Goal: Task Accomplishment & Management: Use online tool/utility

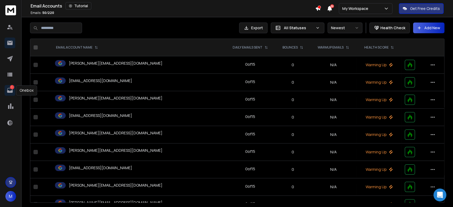
click at [9, 88] on icon at bounding box center [10, 90] width 6 height 5
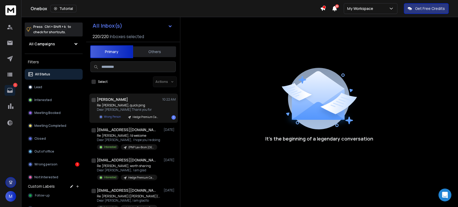
click at [125, 103] on p "Re: [PERSON_NAME], quick ping" at bounding box center [129, 105] width 64 height 4
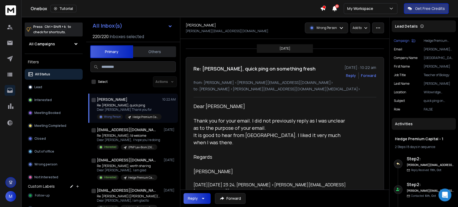
click at [188, 199] on div "Reply" at bounding box center [193, 198] width 10 height 5
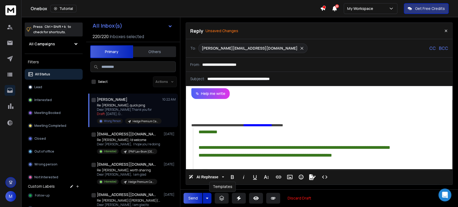
click at [224, 196] on button at bounding box center [222, 198] width 14 height 11
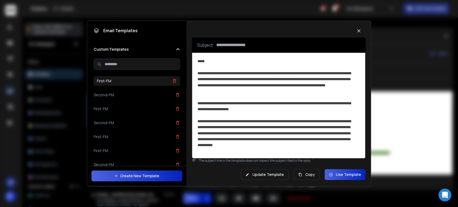
click at [338, 175] on button "Use Template" at bounding box center [345, 174] width 41 height 11
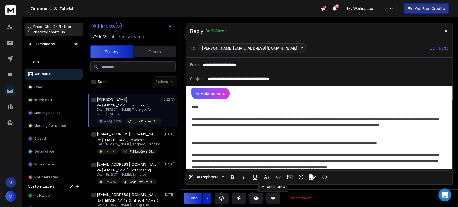
click at [275, 196] on icon at bounding box center [272, 198] width 5 height 5
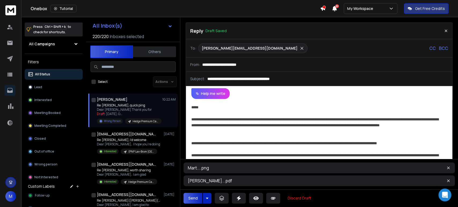
drag, startPoint x: 238, startPoint y: 77, endPoint x: 213, endPoint y: 79, distance: 25.0
click at [213, 79] on input "**********" at bounding box center [327, 78] width 241 height 5
click at [204, 106] on div "*****" at bounding box center [316, 107] width 250 height 6
click at [189, 201] on button "Send" at bounding box center [192, 198] width 19 height 11
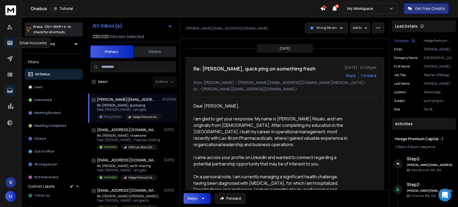
click at [5, 44] on link at bounding box center [10, 43] width 11 height 11
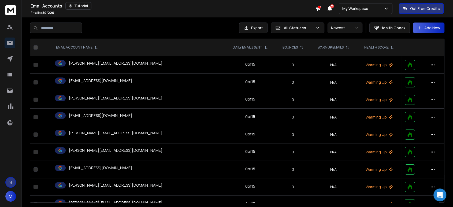
click at [237, 101] on td "0 of 15" at bounding box center [250, 98] width 51 height 14
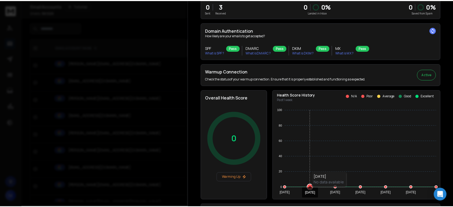
scroll to position [218, 0]
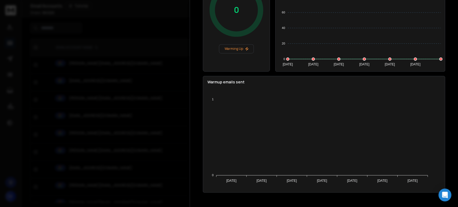
click at [123, 117] on div at bounding box center [229, 103] width 458 height 207
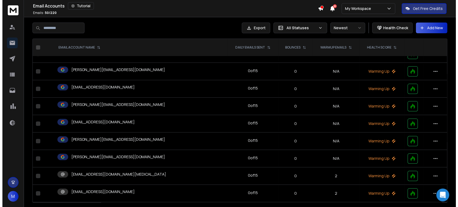
scroll to position [268, 0]
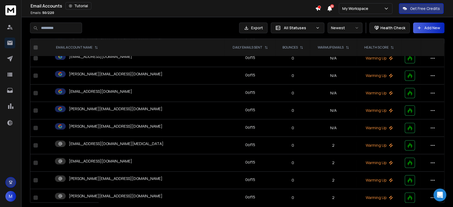
click at [237, 93] on td "0 of 15" at bounding box center [250, 91] width 51 height 14
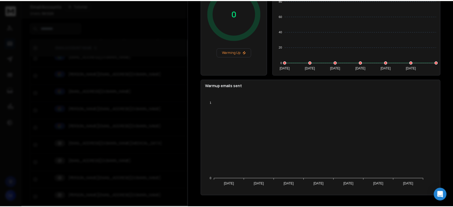
scroll to position [218, 0]
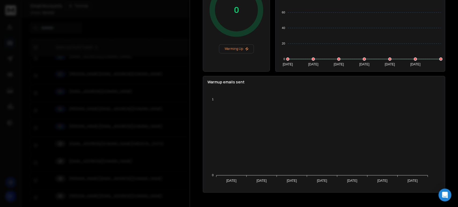
click at [148, 103] on div at bounding box center [229, 103] width 458 height 207
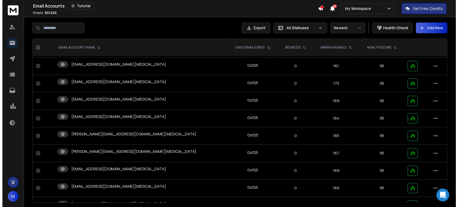
scroll to position [736, 0]
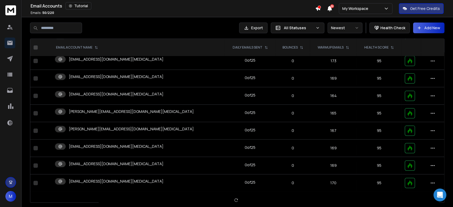
click at [228, 102] on tr "[EMAIL_ADDRESS][DOMAIN_NAME][MEDICAL_DATA] 0 of 25 0 164 95" at bounding box center [237, 95] width 414 height 17
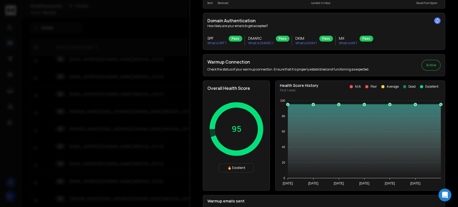
scroll to position [0, 0]
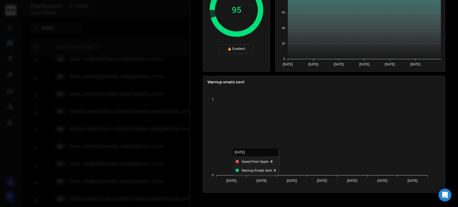
click at [140, 138] on div at bounding box center [229, 103] width 458 height 207
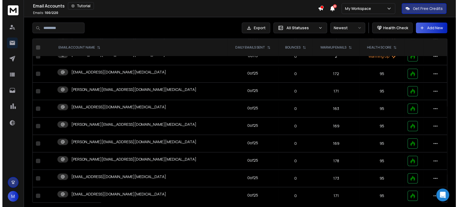
scroll to position [408, 0]
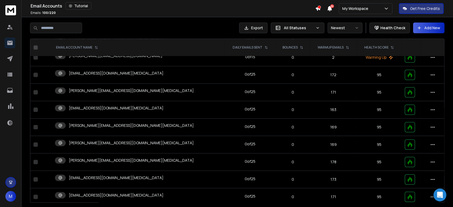
click at [225, 140] on td "0 of 25" at bounding box center [250, 143] width 51 height 14
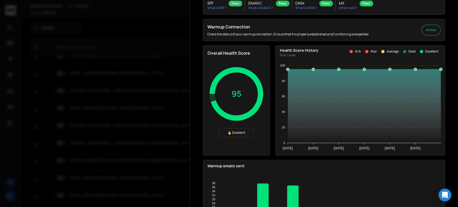
scroll to position [233, 0]
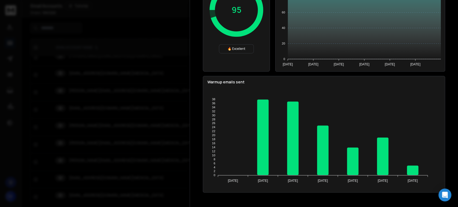
click at [159, 106] on div at bounding box center [229, 103] width 458 height 207
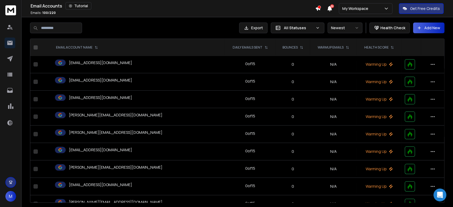
scroll to position [170, 0]
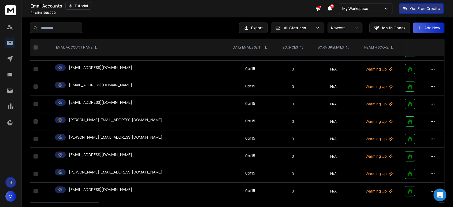
click at [172, 28] on div at bounding box center [133, 28] width 206 height 11
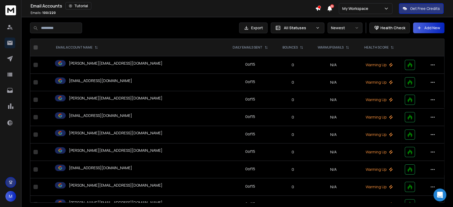
click at [168, 14] on div "Emails : 100 / 220" at bounding box center [173, 13] width 285 height 4
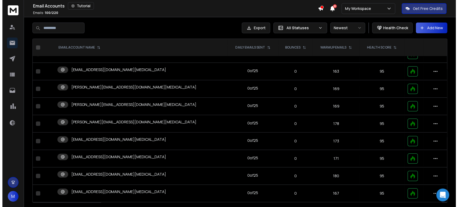
scroll to position [566, 0]
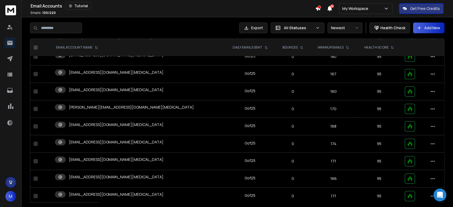
click at [236, 92] on td "0 of 25" at bounding box center [250, 90] width 51 height 14
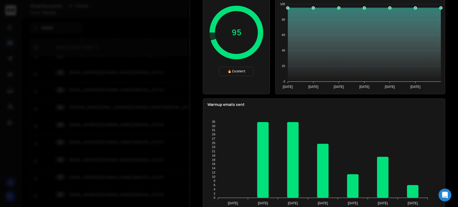
scroll to position [233, 0]
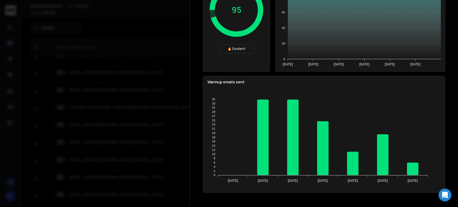
click at [118, 109] on div at bounding box center [229, 103] width 458 height 207
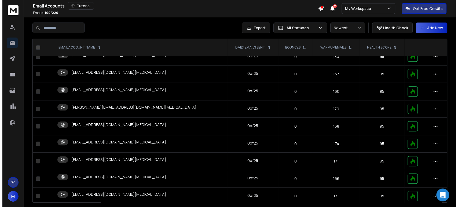
scroll to position [805, 0]
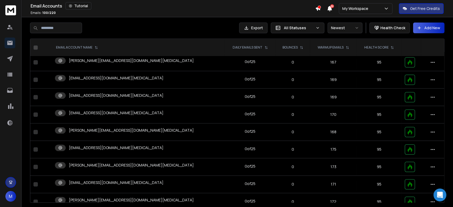
click at [170, 137] on td "[PERSON_NAME][EMAIL_ADDRESS][DOMAIN_NAME][MEDICAL_DATA]" at bounding box center [138, 131] width 173 height 17
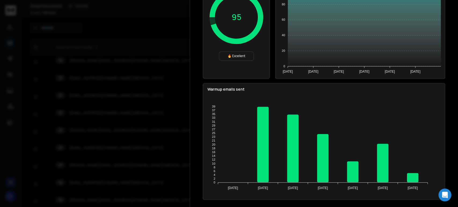
scroll to position [233, 0]
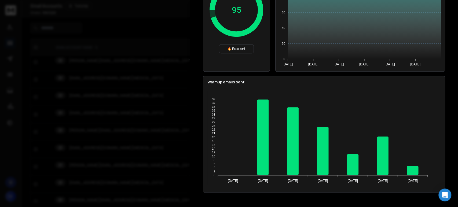
click at [120, 96] on div at bounding box center [229, 103] width 458 height 207
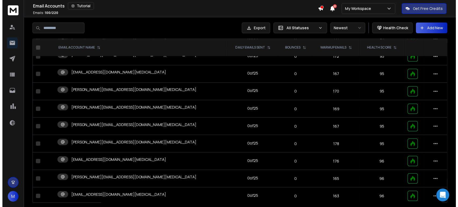
scroll to position [953, 0]
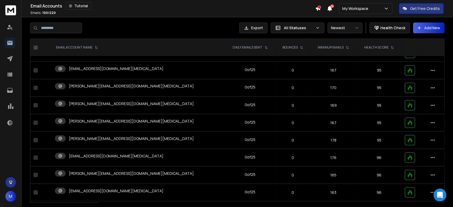
click at [238, 131] on td "0 of 25" at bounding box center [250, 138] width 51 height 14
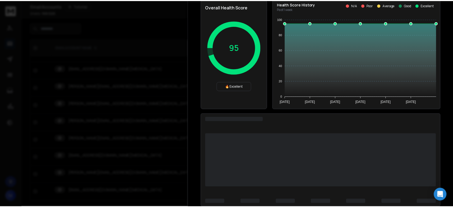
scroll to position [210, 0]
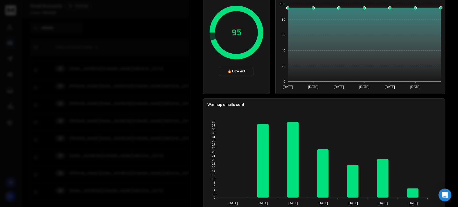
click at [139, 116] on div at bounding box center [229, 103] width 458 height 207
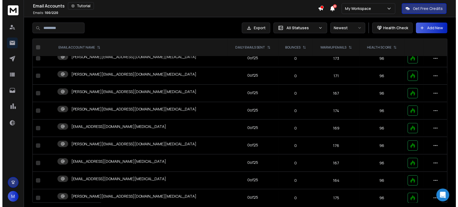
scroll to position [1341, 0]
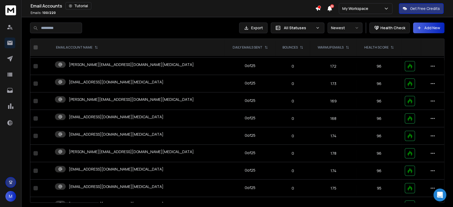
click at [225, 130] on td "0 of 25" at bounding box center [250, 134] width 51 height 14
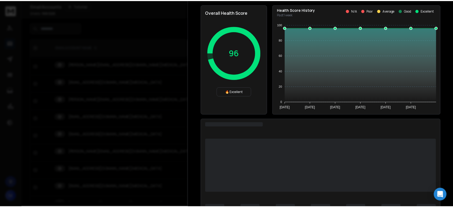
scroll to position [210, 0]
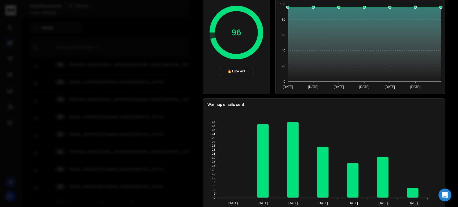
click at [111, 106] on div at bounding box center [229, 103] width 458 height 207
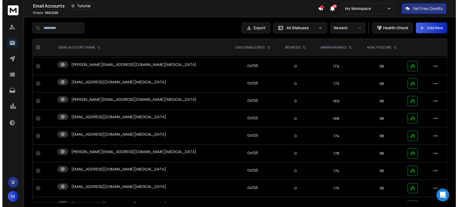
scroll to position [1460, 0]
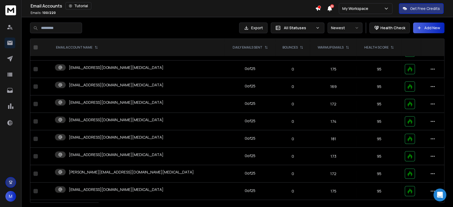
click at [231, 126] on tr "corfius@pharmbridge.icu 0 of 25 0 174 95" at bounding box center [237, 121] width 414 height 17
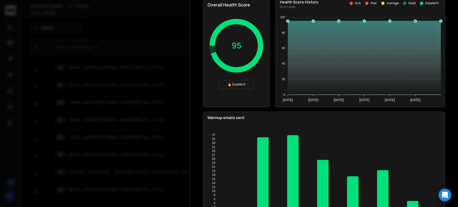
scroll to position [233, 0]
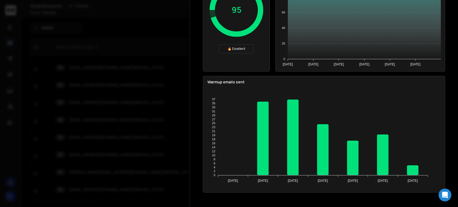
click at [136, 105] on div at bounding box center [229, 103] width 458 height 207
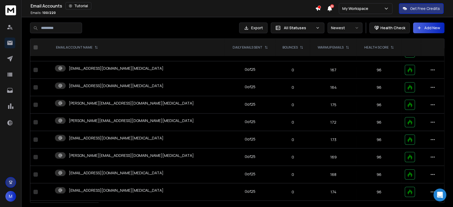
scroll to position [1222, 0]
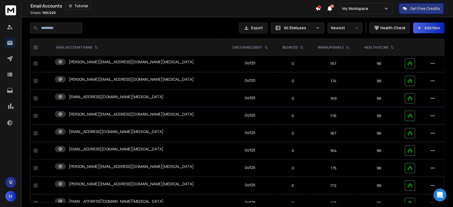
click at [165, 28] on div at bounding box center [133, 28] width 206 height 11
click at [234, 152] on td "0 of 25" at bounding box center [250, 149] width 51 height 14
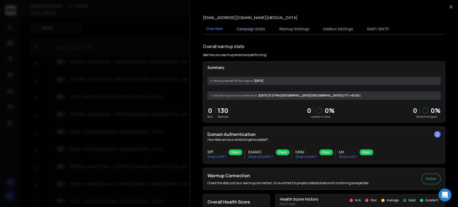
click at [135, 131] on div at bounding box center [229, 103] width 458 height 207
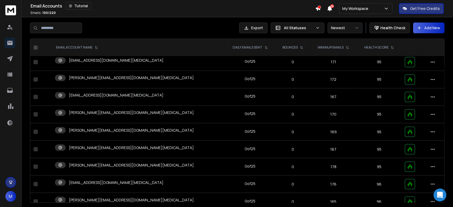
scroll to position [924, 0]
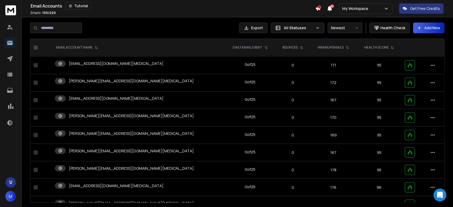
click at [177, 104] on td "[EMAIL_ADDRESS][DOMAIN_NAME][MEDICAL_DATA]" at bounding box center [138, 99] width 173 height 17
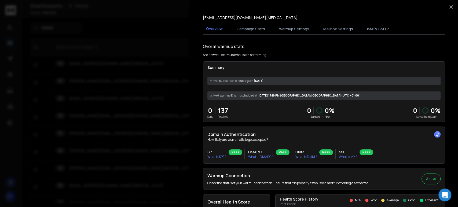
click at [235, 18] on p "[EMAIL_ADDRESS][DOMAIN_NAME][MEDICAL_DATA]" at bounding box center [250, 17] width 95 height 5
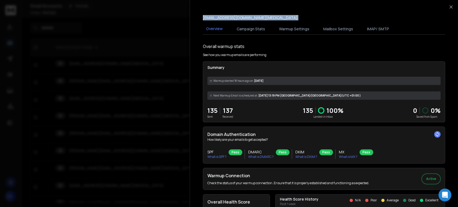
copy p "[EMAIL_ADDRESS][DOMAIN_NAME][MEDICAL_DATA]"
click at [117, 93] on div at bounding box center [229, 103] width 458 height 207
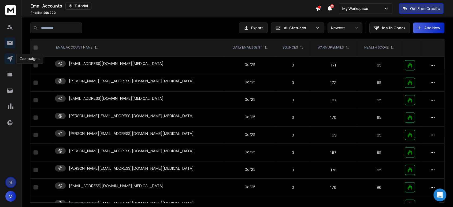
click at [8, 60] on icon at bounding box center [10, 59] width 6 height 6
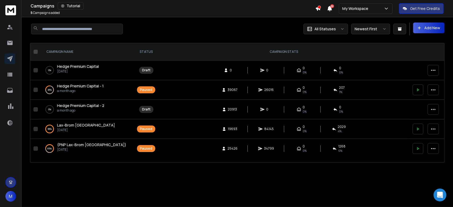
click at [80, 86] on span "Hedge Premium Capital - 1" at bounding box center [80, 85] width 47 height 5
click at [100, 91] on p "a month ago" at bounding box center [80, 91] width 47 height 4
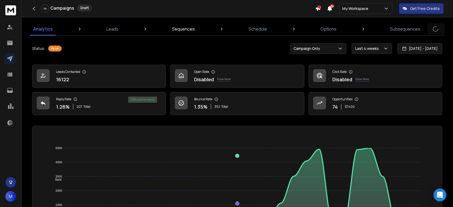
click at [189, 34] on link "Sequences" at bounding box center [183, 29] width 29 height 13
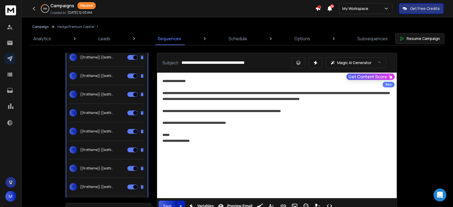
scroll to position [1430, 0]
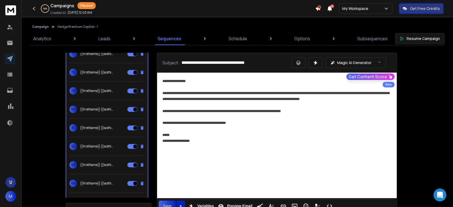
click at [106, 139] on div "82 {{firstName}} {{lastName}}, {{Subject}}" at bounding box center [106, 146] width 75 height 19
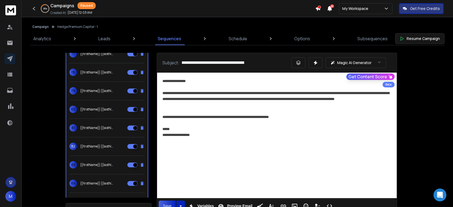
scroll to position [14, 0]
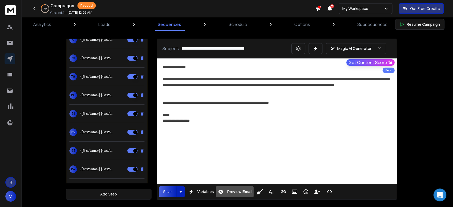
click at [245, 191] on span "Preview Email" at bounding box center [239, 192] width 27 height 5
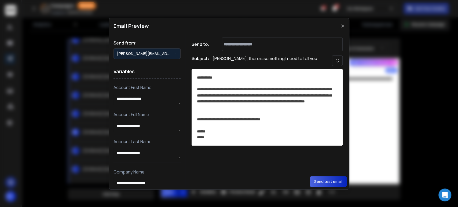
click at [164, 53] on div "[PERSON_NAME][EMAIL_ADDRESS][DOMAIN_NAME]" at bounding box center [147, 53] width 60 height 5
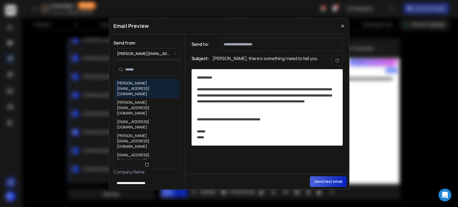
click at [126, 70] on input "text" at bounding box center [149, 70] width 49 height 12
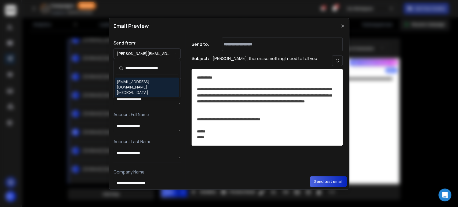
type input "**********"
click at [133, 83] on div "[EMAIL_ADDRESS][DOMAIN_NAME][MEDICAL_DATA]" at bounding box center [147, 87] width 60 height 16
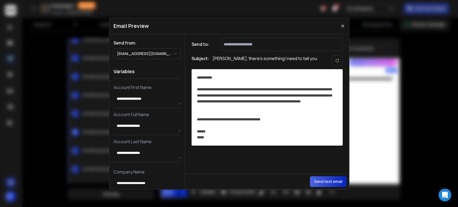
click at [232, 45] on input at bounding box center [282, 44] width 117 height 10
click at [232, 40] on input at bounding box center [282, 44] width 117 height 10
click at [226, 41] on input at bounding box center [282, 44] width 117 height 10
click at [326, 183] on button "Send test email" at bounding box center [328, 181] width 37 height 11
click at [341, 25] on icon at bounding box center [342, 26] width 4 height 4
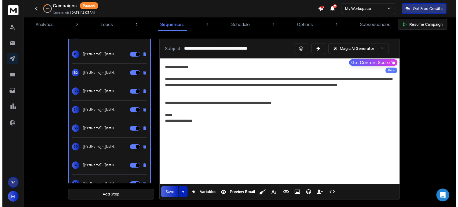
scroll to position [1520, 0]
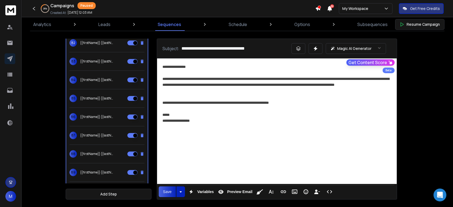
click at [98, 115] on p "{{firstName}} {{lastName}}, {{Subject}}" at bounding box center [97, 117] width 34 height 4
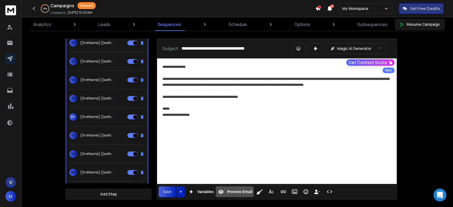
click at [245, 192] on span "Preview Email" at bounding box center [239, 192] width 27 height 5
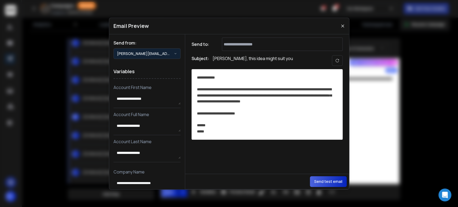
click at [158, 55] on div "[PERSON_NAME][EMAIL_ADDRESS][DOMAIN_NAME]" at bounding box center [147, 53] width 60 height 5
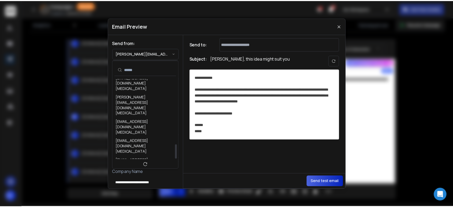
scroll to position [655, 0]
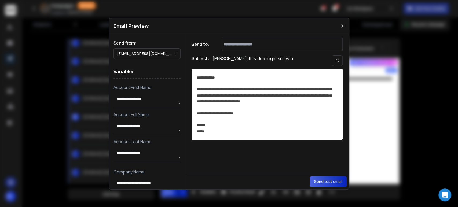
click at [245, 42] on input at bounding box center [282, 44] width 117 height 10
click at [241, 47] on input at bounding box center [282, 44] width 117 height 10
click at [245, 86] on div at bounding box center [267, 83] width 140 height 6
click at [326, 182] on button "Send test email" at bounding box center [328, 181] width 37 height 11
click at [342, 24] on icon at bounding box center [342, 26] width 4 height 4
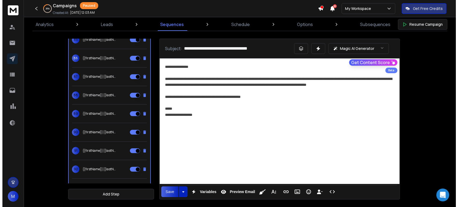
scroll to position [1579, 0]
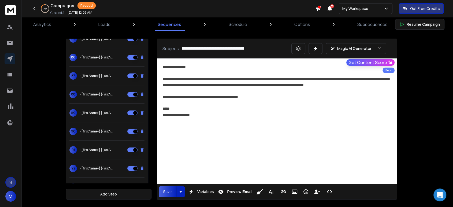
click at [93, 111] on p "{{firstName}} {{lastName}}, {{Subject}}" at bounding box center [97, 113] width 34 height 4
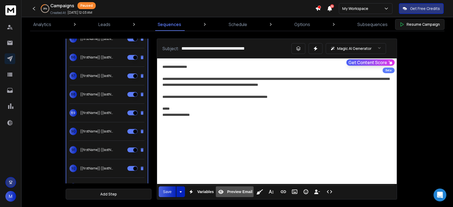
click at [239, 192] on span "Preview Email" at bounding box center [239, 192] width 27 height 5
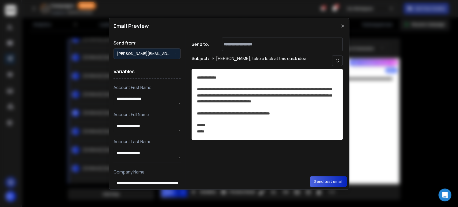
click at [156, 51] on button "[PERSON_NAME][EMAIL_ADDRESS][DOMAIN_NAME]" at bounding box center [146, 53] width 67 height 11
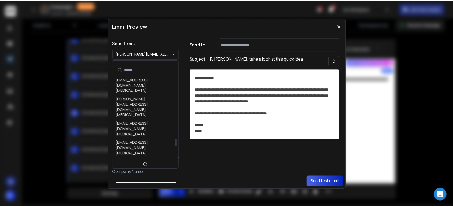
scroll to position [805, 0]
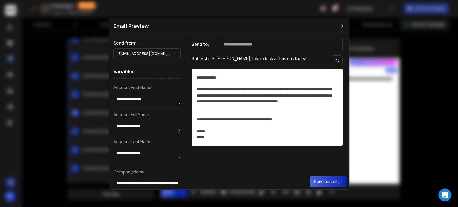
click at [235, 45] on input at bounding box center [282, 44] width 117 height 10
click at [326, 179] on button "Send test email" at bounding box center [328, 181] width 37 height 11
click at [343, 26] on icon at bounding box center [342, 25] width 3 height 3
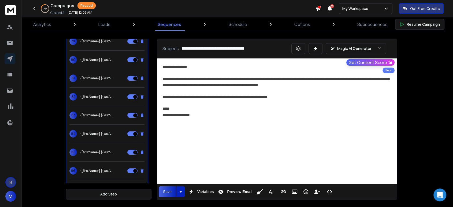
scroll to position [1460, 0]
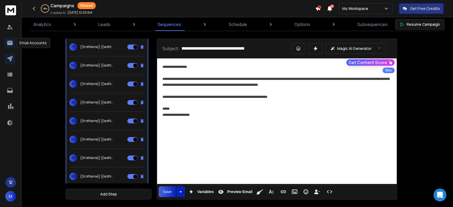
click at [10, 44] on icon at bounding box center [9, 43] width 5 height 4
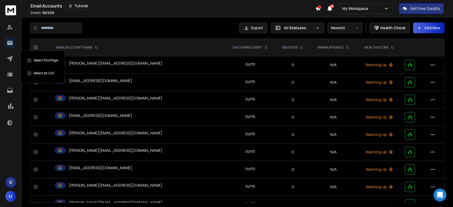
click at [30, 75] on button "Select this Page" at bounding box center [29, 73] width 4 height 4
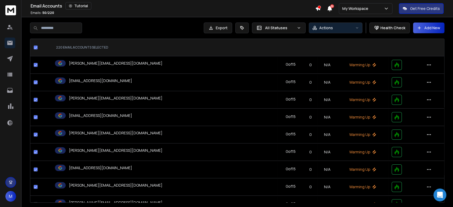
click at [351, 24] on button "Actions" at bounding box center [336, 28] width 54 height 11
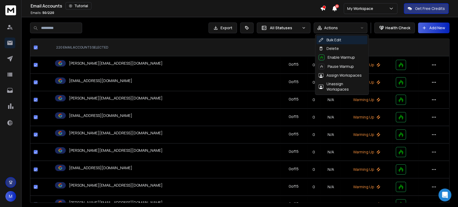
click at [347, 40] on div "Bulk Edit" at bounding box center [341, 40] width 51 height 9
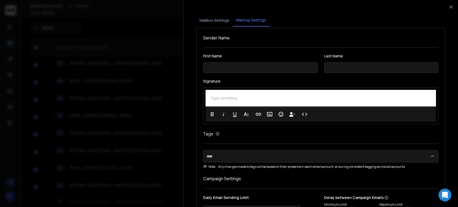
click at [248, 20] on button "Warmup Settings" at bounding box center [251, 20] width 37 height 12
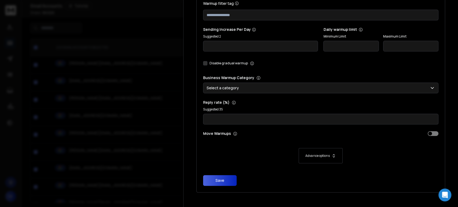
scroll to position [75, 0]
click at [309, 156] on p "Advance options" at bounding box center [317, 155] width 24 height 4
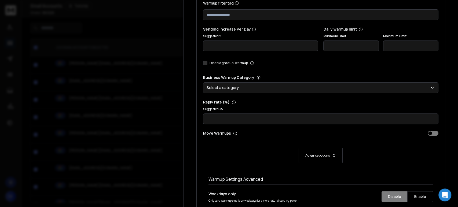
scroll to position [134, 0]
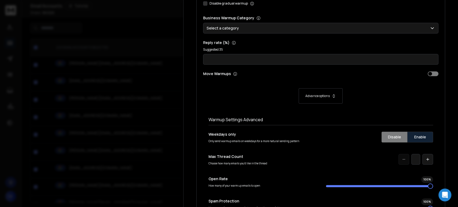
click at [417, 139] on button "Enable" at bounding box center [420, 137] width 26 height 11
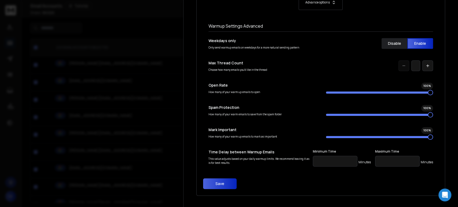
scroll to position [231, 0]
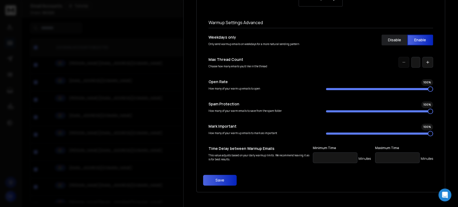
click at [228, 181] on button "Save" at bounding box center [220, 180] width 34 height 11
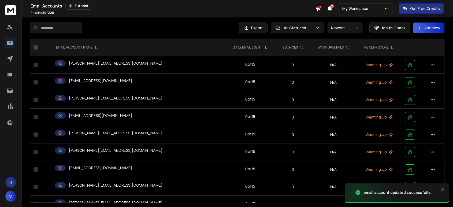
click at [389, 191] on div "email account updated successfully." at bounding box center [398, 192] width 68 height 5
click at [28, 73] on button "Select this Page" at bounding box center [29, 73] width 4 height 4
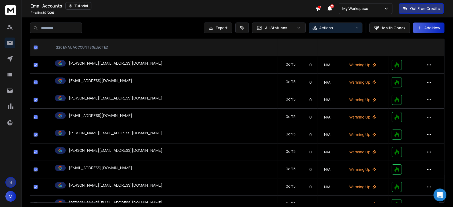
click at [342, 32] on button "Actions" at bounding box center [336, 28] width 54 height 11
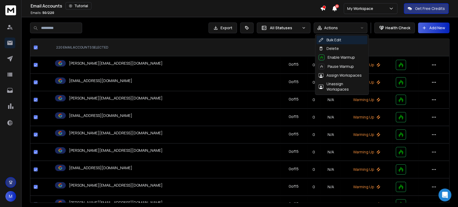
click at [342, 40] on div "Bulk Edit" at bounding box center [341, 40] width 51 height 9
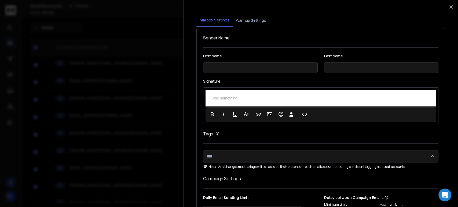
click at [257, 19] on button "Warmup Settings" at bounding box center [251, 20] width 37 height 12
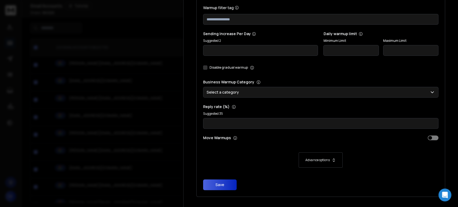
scroll to position [75, 0]
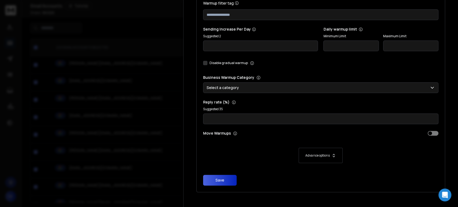
click at [316, 154] on div "Advance options" at bounding box center [321, 155] width 44 height 15
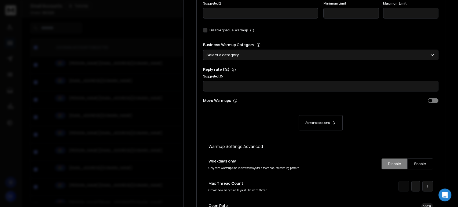
scroll to position [134, 0]
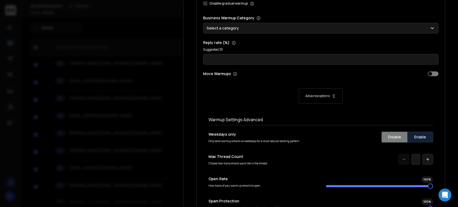
click at [424, 136] on button "Enable" at bounding box center [420, 137] width 26 height 11
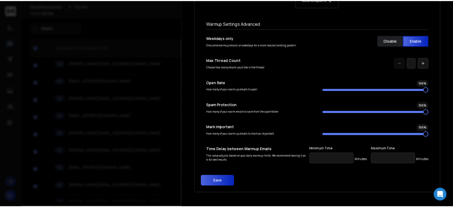
scroll to position [231, 0]
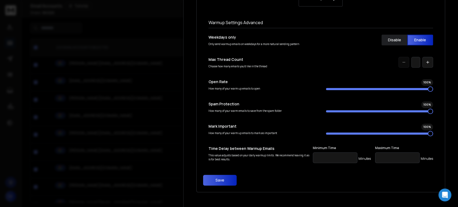
click at [229, 181] on button "Save" at bounding box center [220, 180] width 34 height 11
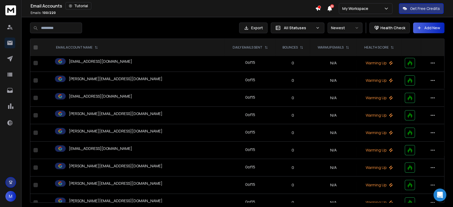
scroll to position [0, 0]
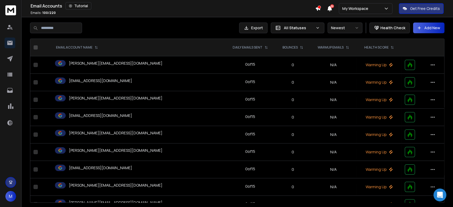
click at [144, 25] on div at bounding box center [133, 28] width 206 height 11
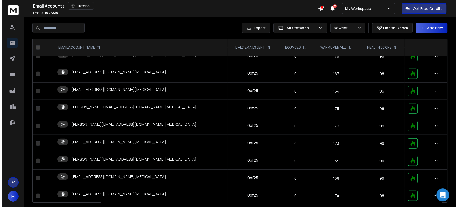
scroll to position [1371, 0]
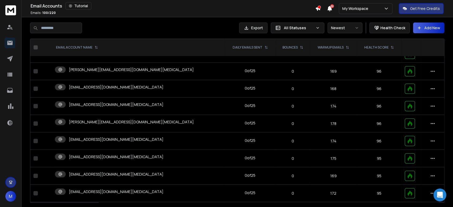
click at [120, 109] on td "[EMAIL_ADDRESS][DOMAIN_NAME][MEDICAL_DATA]" at bounding box center [138, 106] width 173 height 17
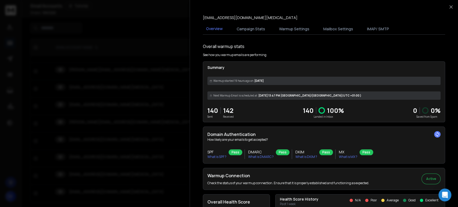
click at [228, 20] on p "[EMAIL_ADDRESS][DOMAIN_NAME][MEDICAL_DATA]" at bounding box center [250, 17] width 95 height 5
copy p "[EMAIL_ADDRESS][DOMAIN_NAME][MEDICAL_DATA]"
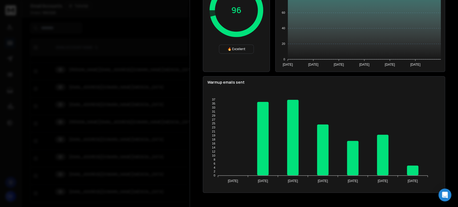
scroll to position [233, 0]
click at [86, 113] on div at bounding box center [229, 103] width 458 height 207
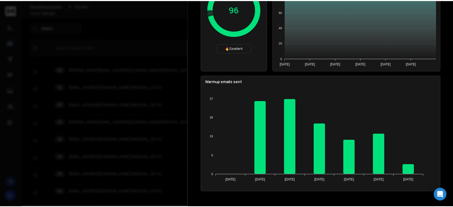
scroll to position [218, 0]
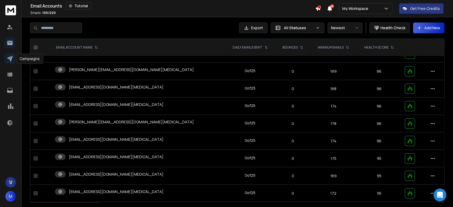
click at [9, 60] on icon at bounding box center [10, 59] width 6 height 6
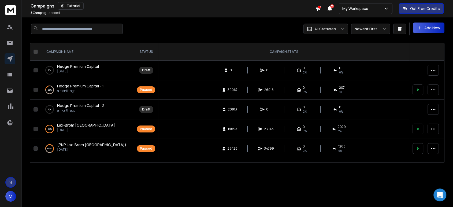
click at [72, 88] on span "Hedge Premium Capital - 1" at bounding box center [80, 85] width 47 height 5
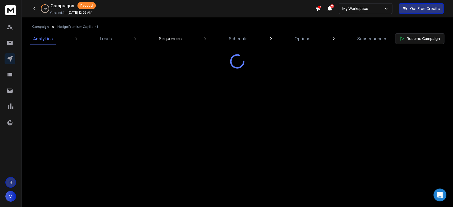
click at [178, 39] on p "Sequences" at bounding box center [170, 38] width 23 height 6
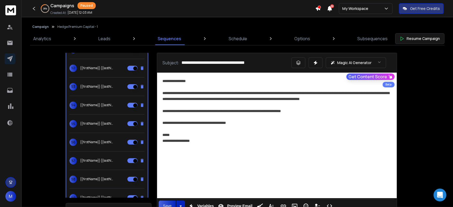
scroll to position [1103, 0]
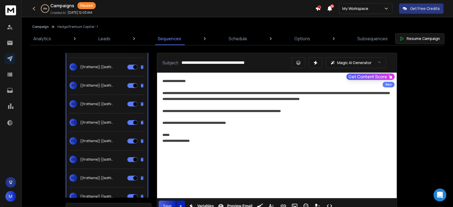
click at [100, 120] on p "{{firstName}} {{lastName}}, {{Subject}}" at bounding box center [97, 122] width 34 height 4
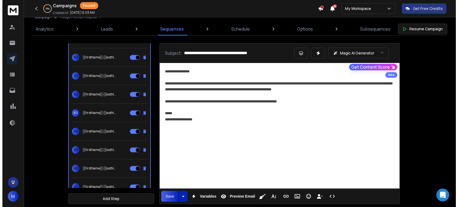
scroll to position [14, 0]
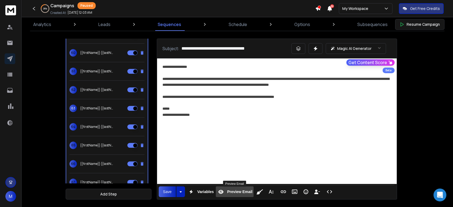
click at [247, 191] on span "Preview Email" at bounding box center [239, 192] width 27 height 5
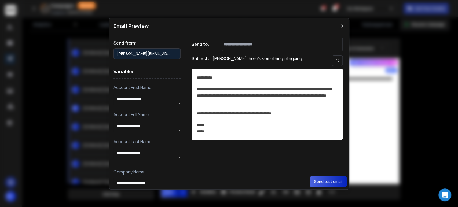
click at [156, 54] on p "[PERSON_NAME][EMAIL_ADDRESS][DOMAIN_NAME]" at bounding box center [145, 53] width 57 height 5
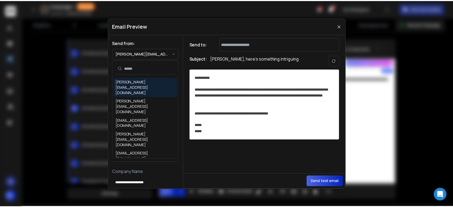
scroll to position [1473, 0]
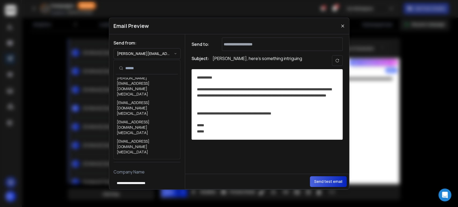
click at [259, 47] on input at bounding box center [282, 44] width 117 height 10
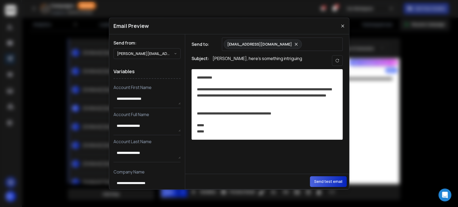
click at [318, 182] on button "Send test email" at bounding box center [328, 181] width 37 height 11
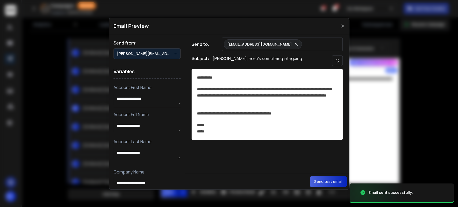
click at [145, 54] on p "[PERSON_NAME][EMAIL_ADDRESS][DOMAIN_NAME]" at bounding box center [145, 53] width 57 height 5
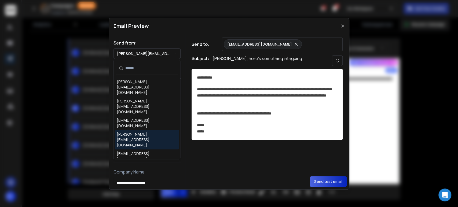
click at [344, 26] on icon at bounding box center [342, 26] width 4 height 4
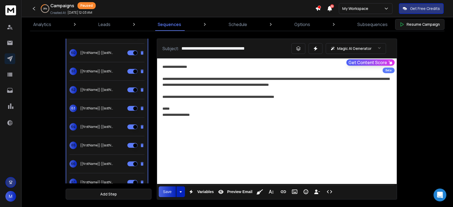
click at [79, 128] on div "64 {{firstName}} {{lastName}}, {{Subject}}" at bounding box center [91, 127] width 45 height 8
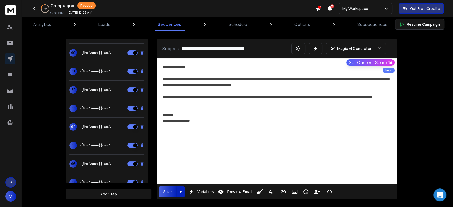
click at [90, 109] on div "63 {{firstName}} {{lastName}}, {{Subject}}" at bounding box center [91, 109] width 45 height 8
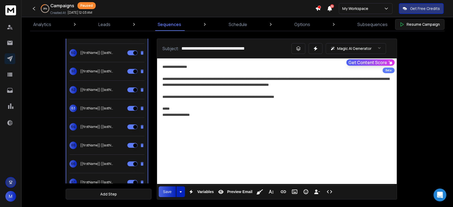
click at [91, 88] on p "{{firstName}} {{lastName}}, {{Subject}}" at bounding box center [97, 90] width 34 height 4
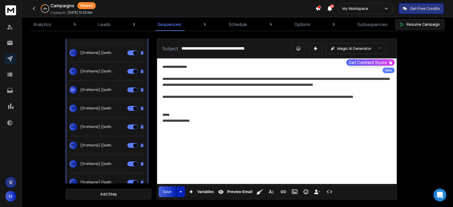
click at [93, 119] on div "64 {{firstName}} {{lastName}}, {{Subject}}" at bounding box center [106, 127] width 75 height 19
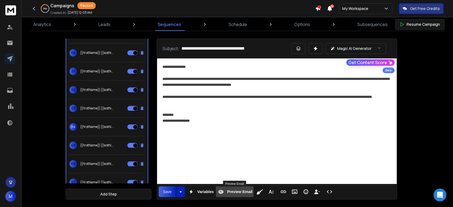
click at [242, 191] on span "Preview Email" at bounding box center [239, 192] width 27 height 5
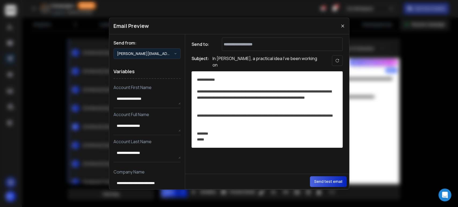
click at [162, 54] on div "[PERSON_NAME][EMAIL_ADDRESS][DOMAIN_NAME]" at bounding box center [147, 53] width 60 height 5
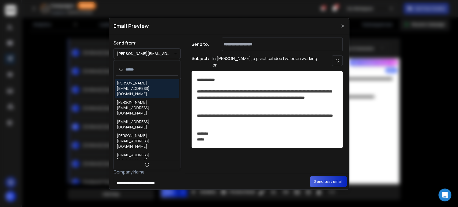
click at [147, 71] on input "text" at bounding box center [149, 70] width 49 height 12
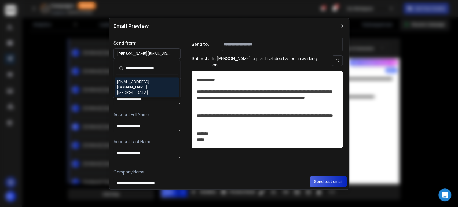
type input "**********"
click at [142, 82] on div "[EMAIL_ADDRESS][DOMAIN_NAME][MEDICAL_DATA]" at bounding box center [147, 87] width 60 height 16
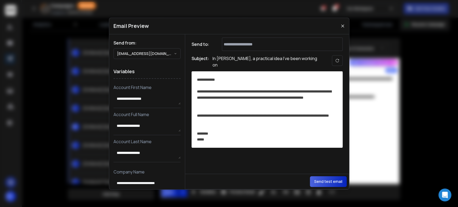
click at [244, 46] on input at bounding box center [282, 44] width 117 height 10
click at [323, 181] on button "Send test email" at bounding box center [328, 181] width 37 height 11
click at [343, 27] on icon at bounding box center [342, 25] width 3 height 3
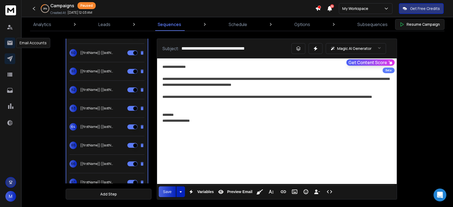
click at [9, 42] on icon at bounding box center [9, 43] width 5 height 4
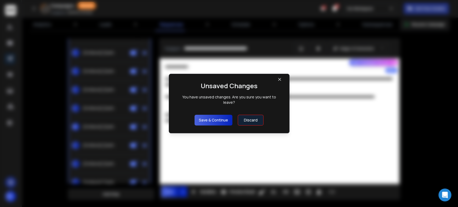
click at [197, 117] on button "Save & Continue" at bounding box center [213, 120] width 38 height 11
